Goal: Check status

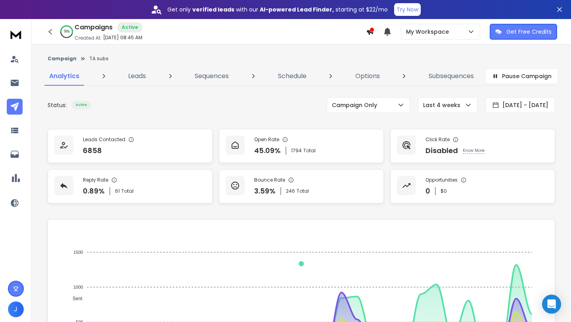
scroll to position [383, 0]
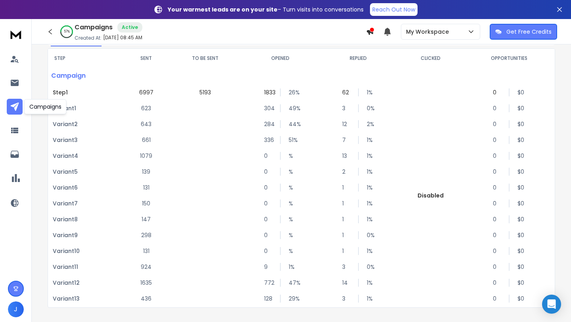
click at [19, 103] on icon at bounding box center [15, 107] width 10 height 10
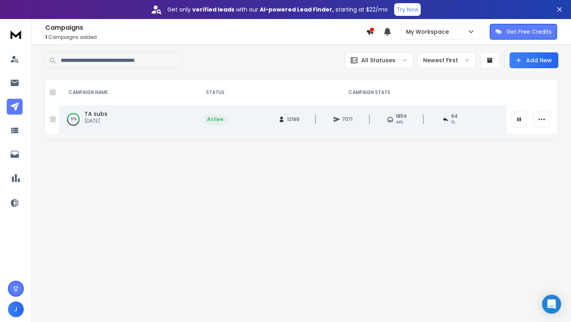
click at [132, 125] on div "57 % TA subs [DATE]" at bounding box center [128, 119] width 123 height 19
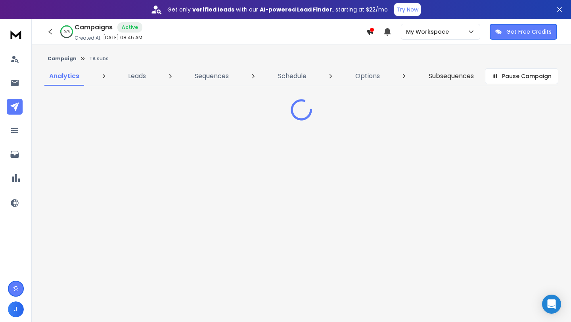
click at [480, 59] on div "Campaign TA subs" at bounding box center [301, 58] width 514 height 13
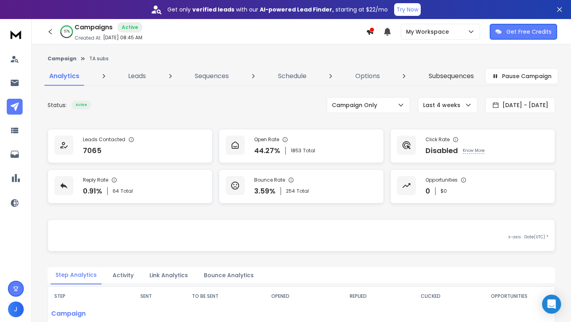
click at [451, 75] on p "Subsequences" at bounding box center [451, 76] width 45 height 10
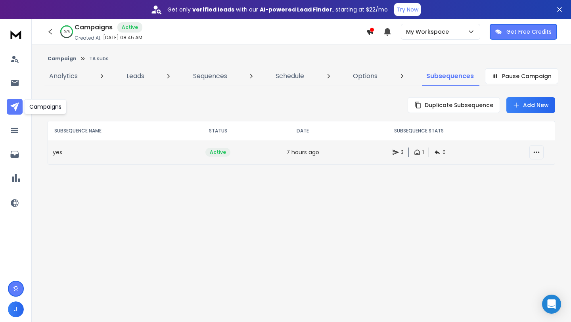
click at [14, 114] on link at bounding box center [15, 107] width 16 height 16
